Goal: Task Accomplishment & Management: Use online tool/utility

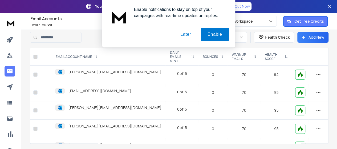
scroll to position [3, 0]
click at [183, 35] on button "Later" at bounding box center [186, 34] width 24 height 13
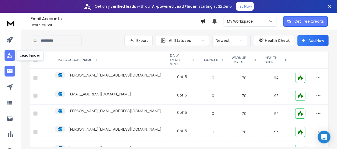
click at [9, 60] on link at bounding box center [10, 55] width 11 height 11
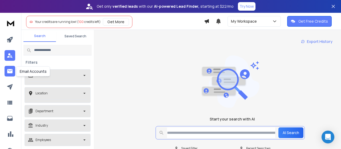
click at [11, 73] on icon at bounding box center [9, 71] width 5 height 4
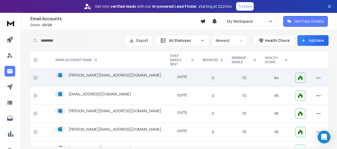
click at [272, 77] on td "94" at bounding box center [276, 78] width 31 height 18
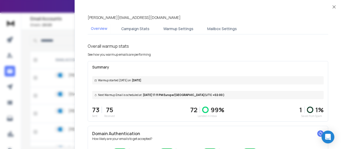
click at [68, 24] on div at bounding box center [170, 74] width 341 height 149
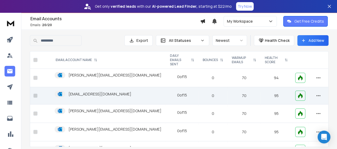
click at [175, 91] on td "0 of 15" at bounding box center [182, 94] width 33 height 14
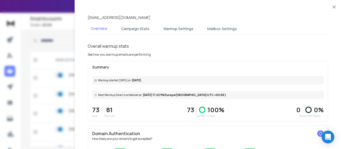
click at [68, 63] on div at bounding box center [170, 74] width 341 height 149
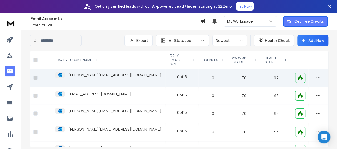
click at [199, 74] on td "0" at bounding box center [213, 78] width 29 height 18
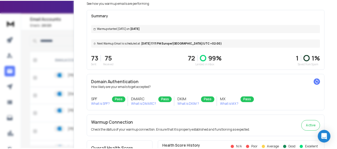
scroll to position [53, 0]
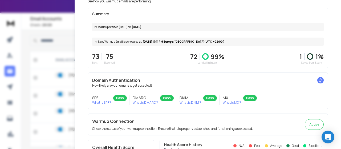
click at [53, 46] on div at bounding box center [170, 74] width 341 height 149
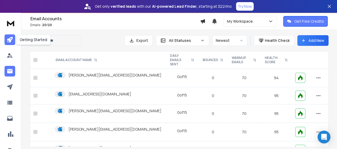
click at [12, 39] on icon at bounding box center [10, 40] width 6 height 6
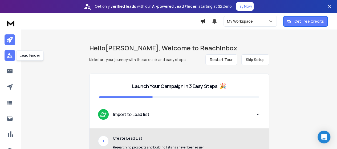
click at [8, 58] on icon at bounding box center [10, 55] width 6 height 6
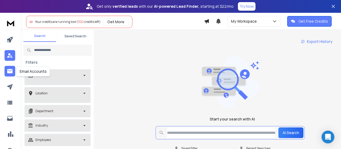
click at [9, 73] on icon at bounding box center [9, 71] width 5 height 4
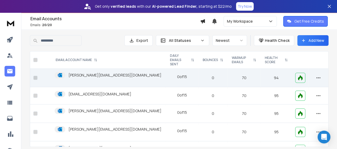
click at [166, 83] on tr "[PERSON_NAME][EMAIL_ADDRESS][DOMAIN_NAME] 0 of 15 0 70 94" at bounding box center [179, 78] width 298 height 18
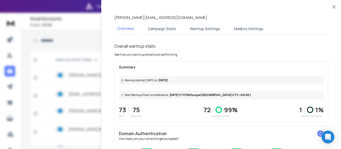
click at [79, 45] on div at bounding box center [170, 74] width 341 height 149
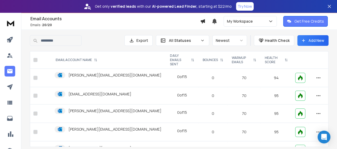
scroll to position [3, 0]
